Goal: Information Seeking & Learning: Find specific page/section

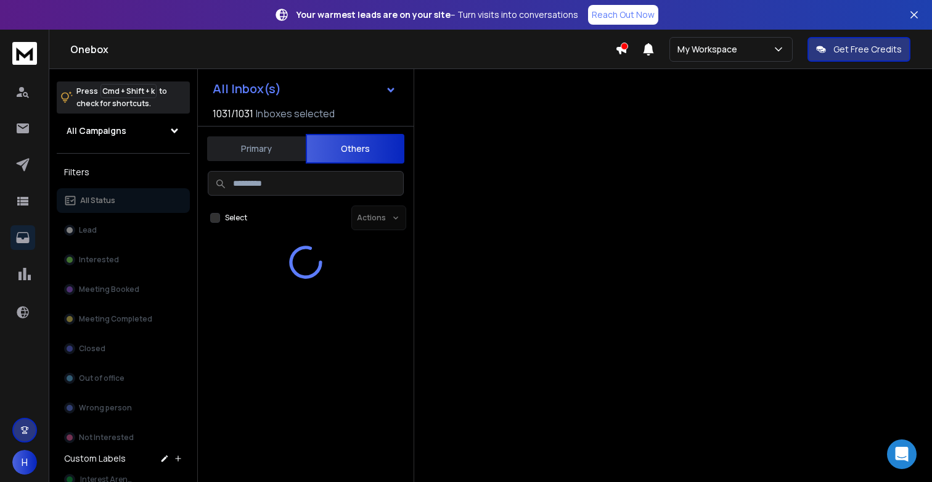
click at [340, 142] on button "Others" at bounding box center [355, 149] width 99 height 30
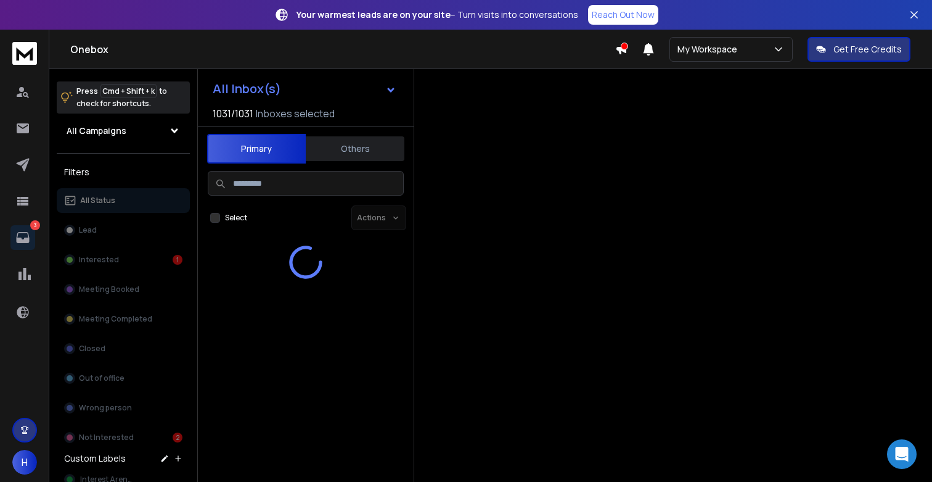
click at [279, 147] on button "Primary" at bounding box center [256, 149] width 99 height 30
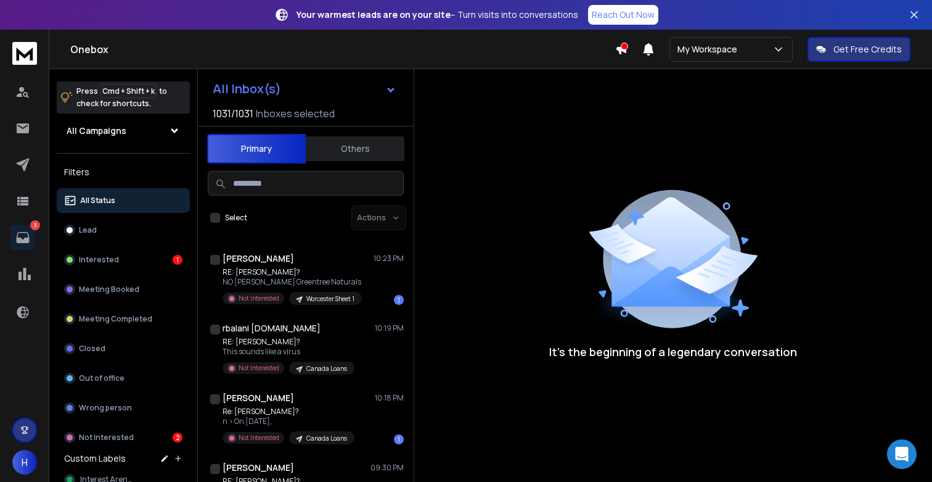
click at [337, 151] on button "Others" at bounding box center [355, 148] width 99 height 27
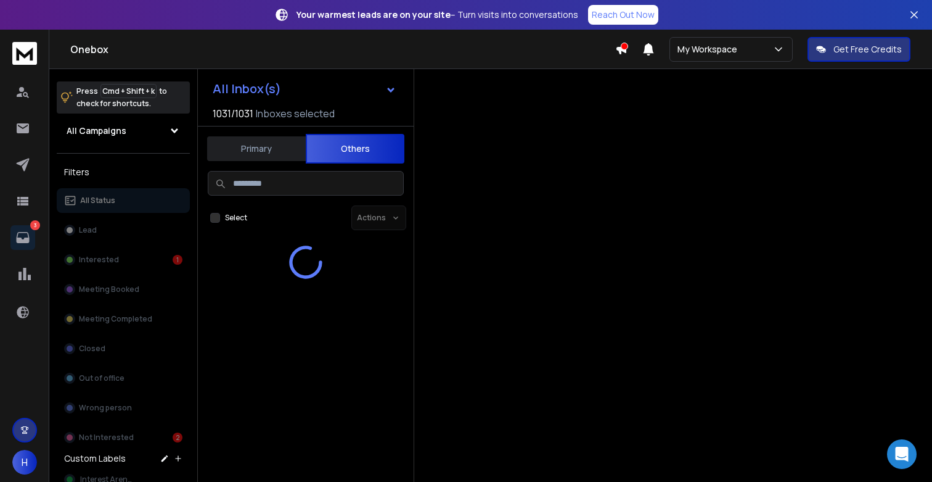
click at [282, 152] on button "Primary" at bounding box center [256, 148] width 99 height 27
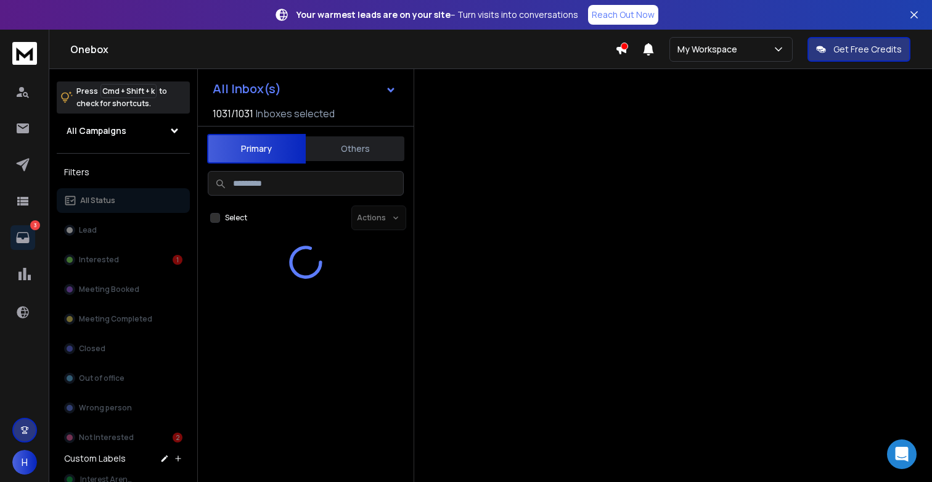
click at [282, 152] on button "Primary" at bounding box center [256, 149] width 99 height 30
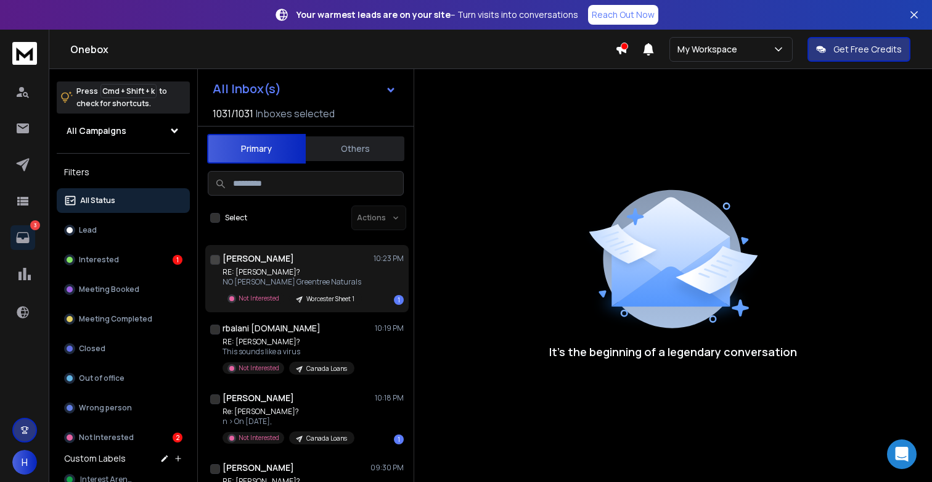
click at [331, 263] on div "[PERSON_NAME] 10:23 PM" at bounding box center [313, 258] width 181 height 12
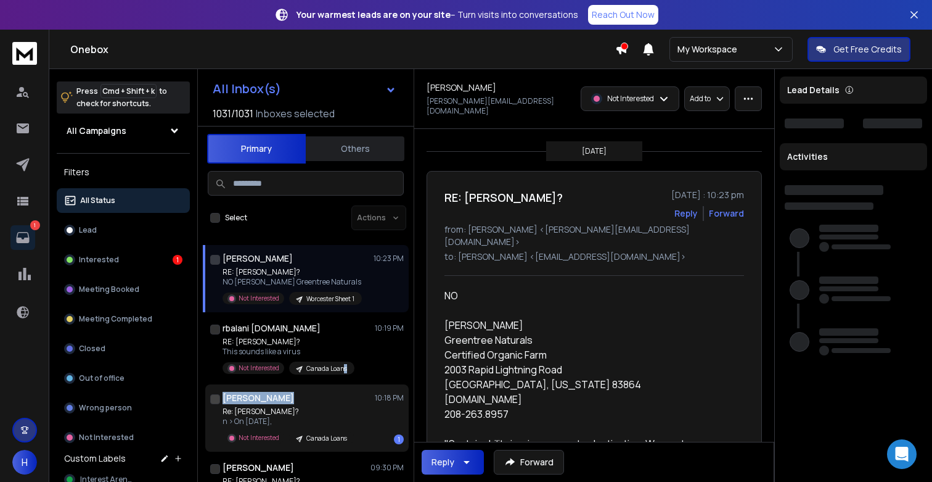
drag, startPoint x: 343, startPoint y: 372, endPoint x: 342, endPoint y: 385, distance: 13.0
click at [342, 383] on div "[PERSON_NAME] 10:23 PM RE: [PERSON_NAME]? NO [PERSON_NAME] Greentree Naturals N…" at bounding box center [306, 420] width 216 height 356
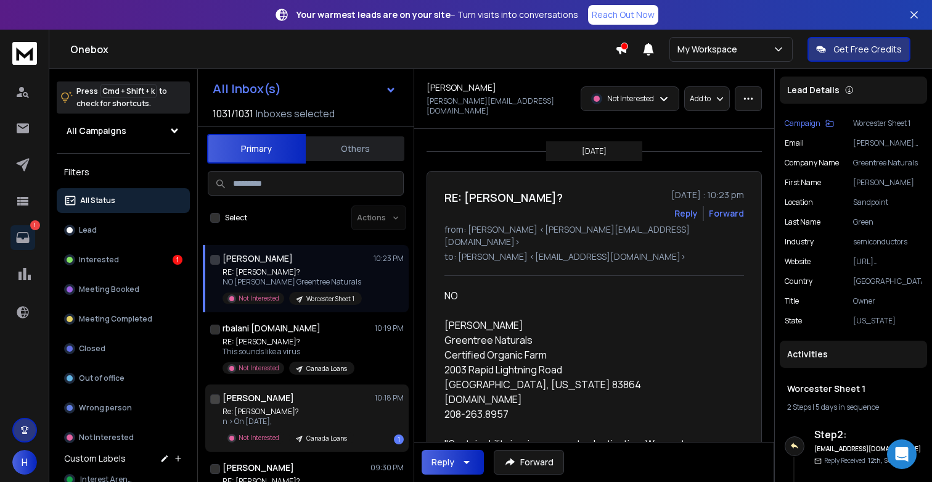
click at [342, 389] on div "[PERSON_NAME] 10:18 PM Re: [PERSON_NAME]? n > On [DATE], Not Interested Canada …" at bounding box center [307, 417] width 204 height 67
click at [342, 390] on div "[PERSON_NAME] 10:18 PM Re: [PERSON_NAME]? n > On [DATE], Not Interested Canada …" at bounding box center [307, 417] width 204 height 67
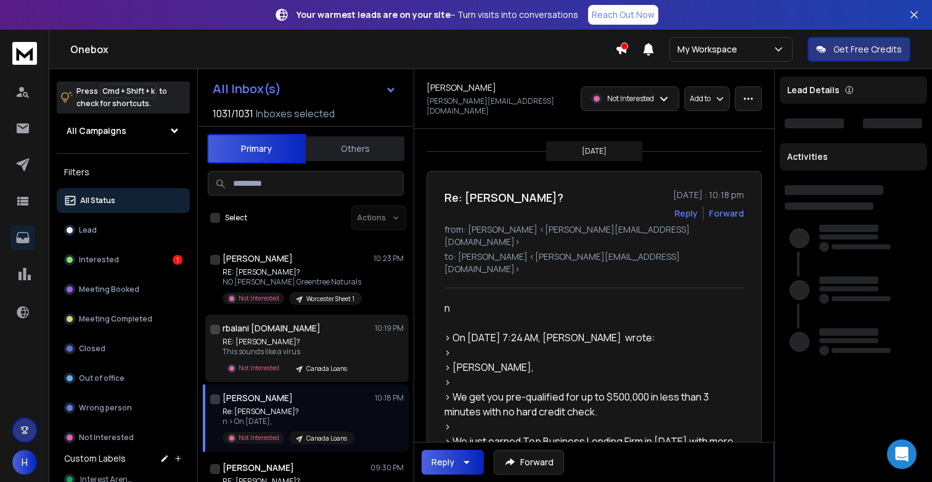
scroll to position [198, 0]
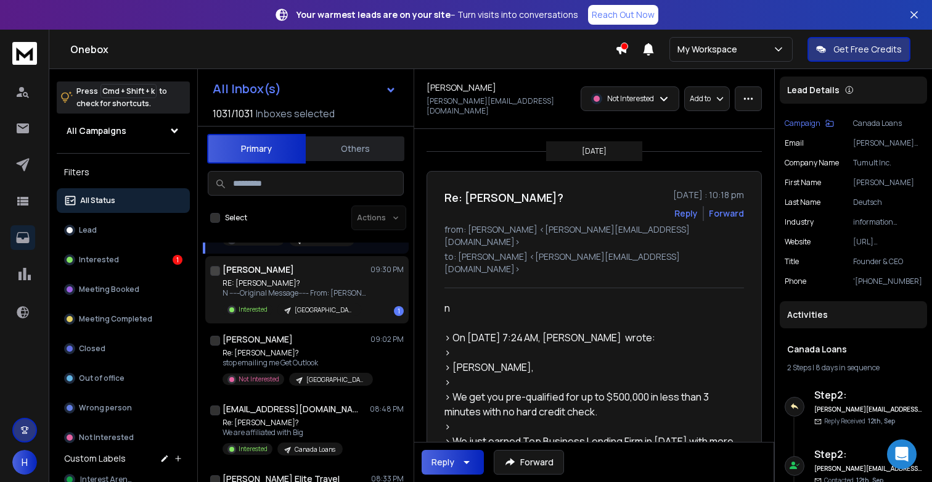
click at [350, 313] on div "[GEOGRAPHIC_DATA] + US Loans" at bounding box center [320, 309] width 84 height 13
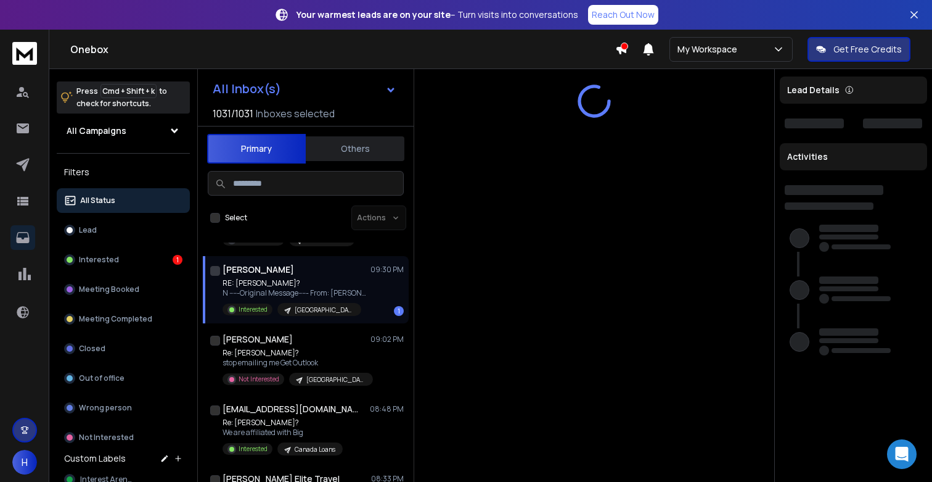
click at [350, 313] on div "[GEOGRAPHIC_DATA] + US Loans" at bounding box center [320, 309] width 84 height 13
